Goal: Information Seeking & Learning: Check status

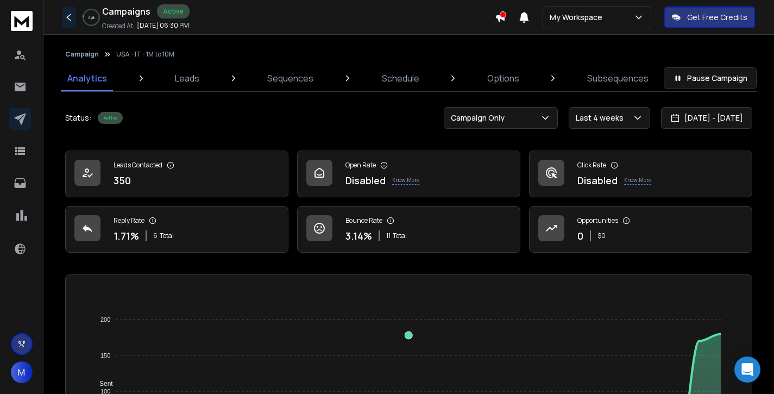
click at [68, 15] on icon at bounding box center [68, 17] width 4 height 7
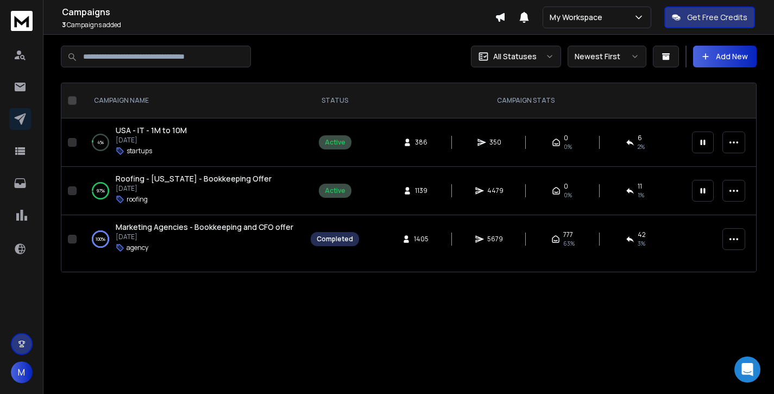
click at [158, 133] on span "USA - IT - 1M to 10M" at bounding box center [151, 130] width 71 height 10
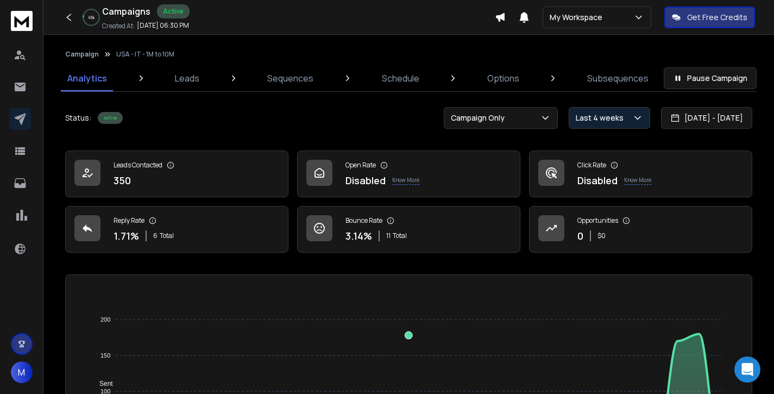
click at [580, 117] on p "Last 4 weeks" at bounding box center [602, 117] width 52 height 11
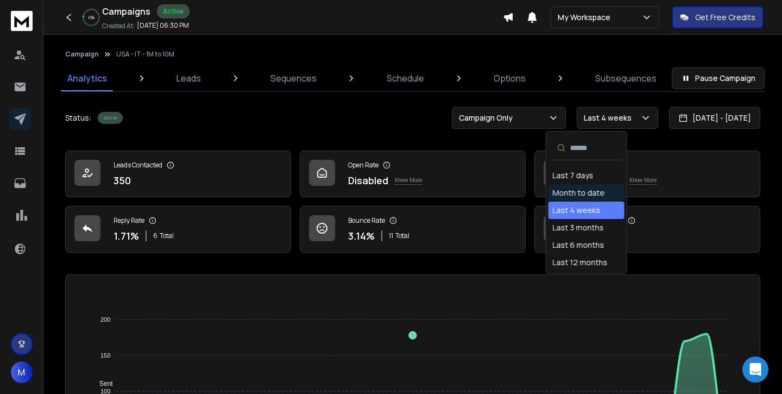
click at [572, 192] on div "Month to date" at bounding box center [579, 192] width 52 height 11
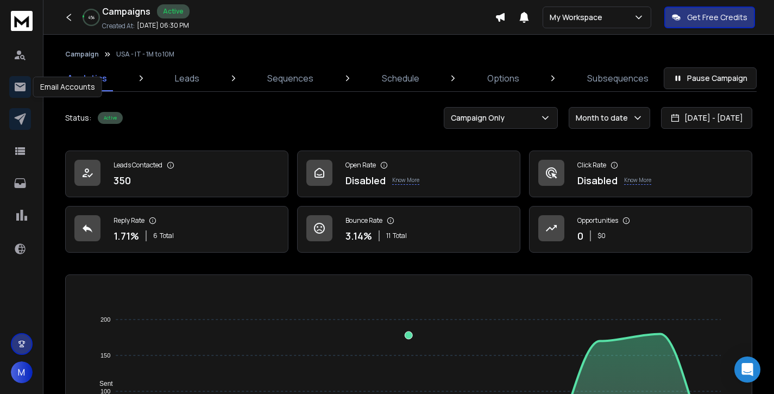
click at [18, 92] on icon at bounding box center [20, 86] width 13 height 13
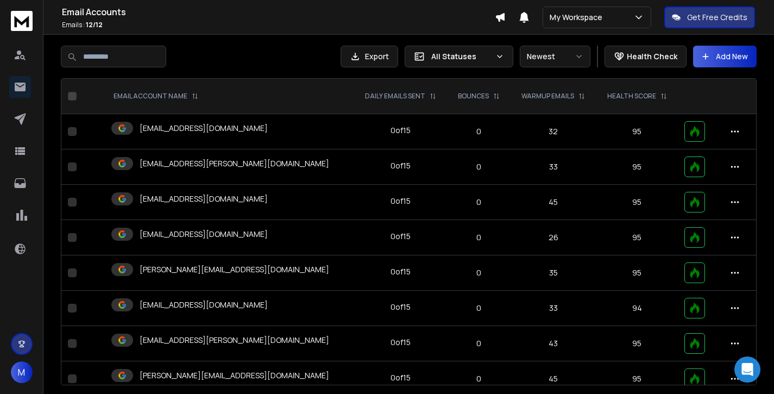
scroll to position [161, 0]
